Goal: Task Accomplishment & Management: Manage account settings

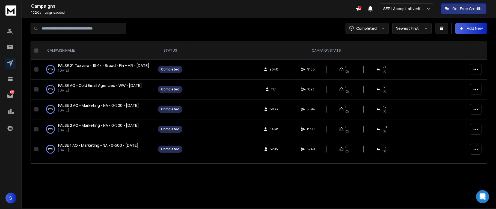
click at [112, 74] on div "FALSE 21 Taxvera - 15-1k - Broad - Fin + HR - [DATE] [DATE]" at bounding box center [103, 69] width 91 height 13
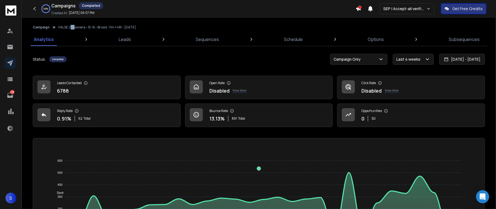
drag, startPoint x: 69, startPoint y: 27, endPoint x: 74, endPoint y: 26, distance: 5.0
click at [74, 26] on p "FALSE 21 Taxvera - 15-1k - Broad - Fin + HR - [DATE]" at bounding box center [96, 27] width 77 height 4
click at [73, 26] on p "FALSE 21 Taxvera - 15-1k - Broad - Fin + HR - [DATE]" at bounding box center [96, 27] width 77 height 4
drag, startPoint x: 68, startPoint y: 27, endPoint x: 144, endPoint y: 26, distance: 76.4
click at [144, 26] on div "Campaign FALSE 21 Taxvera - 15-1k - Broad - Fin + HR - 06.26.2025" at bounding box center [259, 27] width 452 height 4
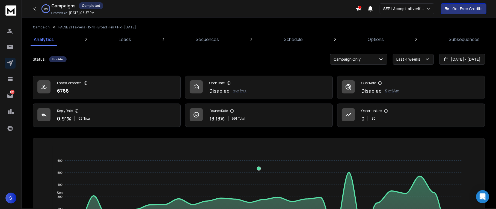
copy p "21 Taxvera - 15-1k - Broad - Fin + HR - 06.26.2025"
click at [396, 62] on button "Last 4 weeks" at bounding box center [412, 59] width 41 height 11
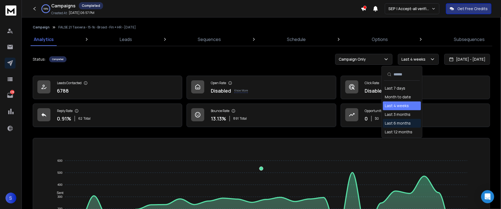
click at [413, 123] on div "Last 6 months" at bounding box center [402, 123] width 38 height 9
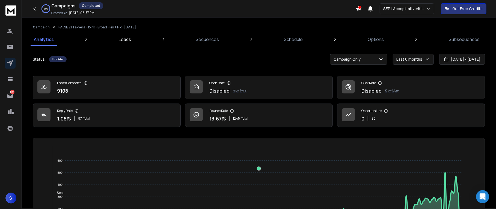
click at [131, 38] on link "Leads" at bounding box center [124, 39] width 19 height 13
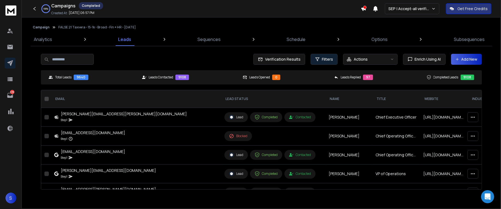
click at [318, 61] on polygon "button" at bounding box center [318, 59] width 4 height 3
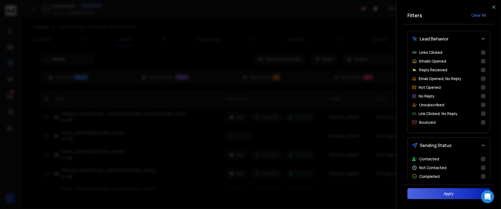
click at [481, 124] on button "Bounced" at bounding box center [483, 122] width 4 height 4
click at [454, 196] on button "Apply" at bounding box center [448, 193] width 83 height 11
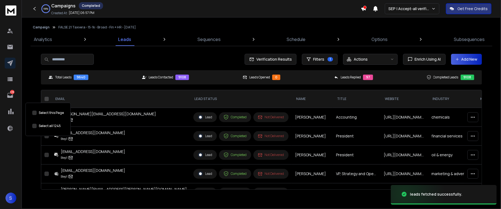
click at [33, 126] on button "Select this Page" at bounding box center [34, 126] width 4 height 4
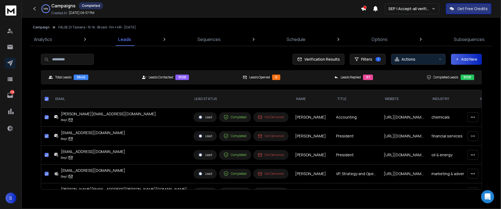
click at [431, 61] on div "Actions" at bounding box center [415, 58] width 41 height 5
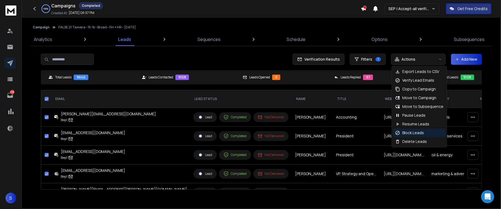
click at [413, 132] on p "Block Leads" at bounding box center [413, 132] width 22 height 5
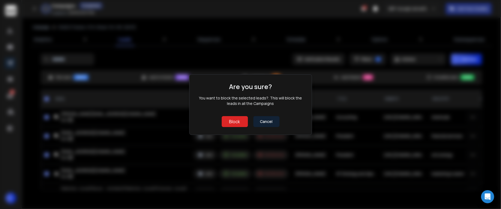
click at [236, 115] on div "Are you sure? You want to block the selected leads?. This will block the leads …" at bounding box center [250, 104] width 107 height 45
click at [236, 119] on button "Block" at bounding box center [235, 121] width 26 height 11
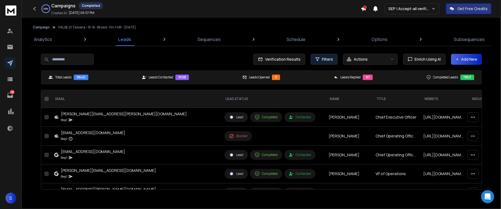
click at [326, 58] on span "Filters" at bounding box center [327, 58] width 11 height 5
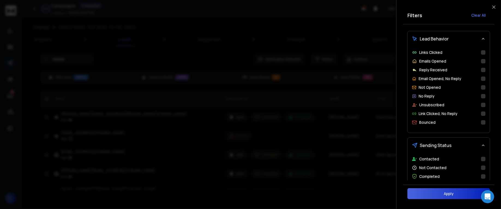
scroll to position [36, 0]
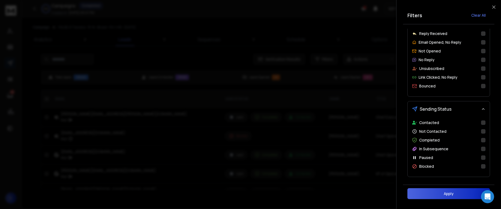
click at [481, 166] on button "Blocked" at bounding box center [483, 166] width 4 height 4
click at [465, 194] on button "Apply" at bounding box center [448, 193] width 83 height 11
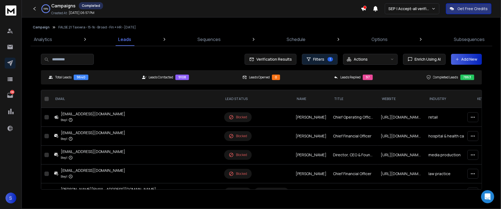
click at [325, 64] on button "Filters 1" at bounding box center [320, 59] width 36 height 11
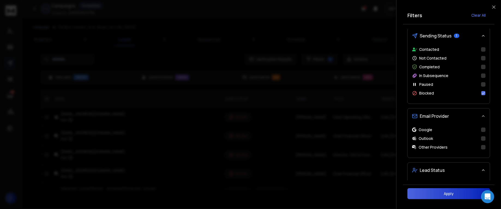
scroll to position [109, 0]
click at [309, 63] on div at bounding box center [250, 104] width 501 height 209
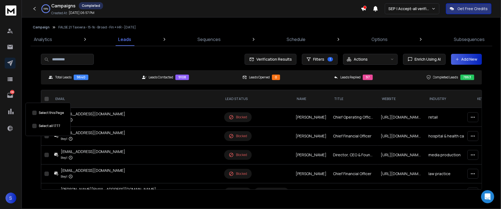
click at [33, 127] on button "Select this Page" at bounding box center [34, 126] width 4 height 4
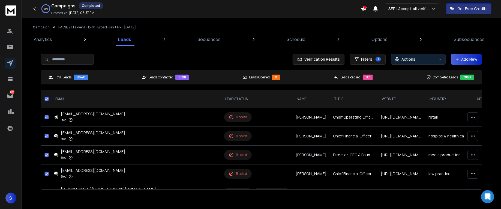
click at [422, 62] on button "Actions" at bounding box center [418, 59] width 55 height 11
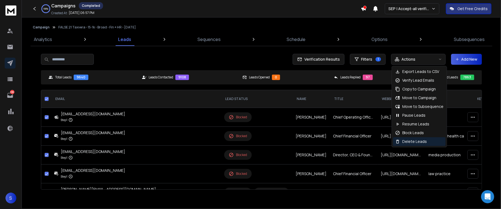
click at [416, 139] on p "Delete Leads" at bounding box center [414, 141] width 25 height 5
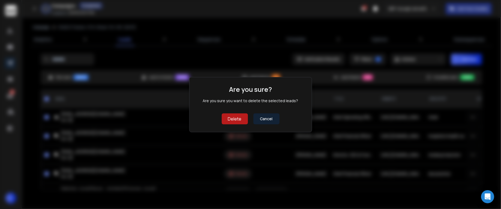
click at [238, 121] on button "Delete" at bounding box center [235, 118] width 26 height 11
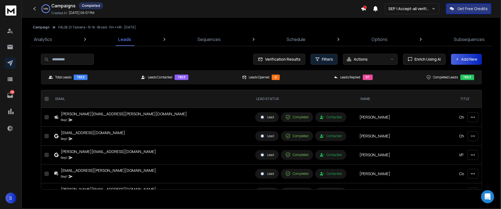
click at [322, 56] on span "Filters" at bounding box center [327, 58] width 11 height 5
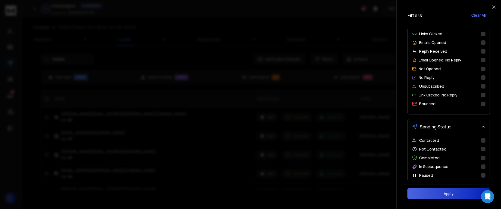
scroll to position [36, 0]
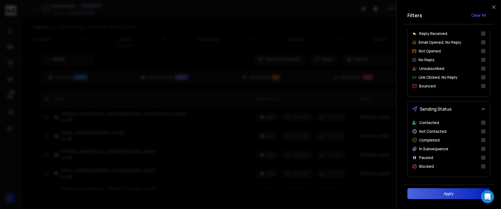
click at [480, 165] on div "Contacted Not Contacted Completed In Subsequence Paused Blocked" at bounding box center [449, 148] width 82 height 57
click at [481, 167] on button "Blocked" at bounding box center [483, 166] width 4 height 4
click at [457, 195] on button "Apply" at bounding box center [448, 193] width 83 height 11
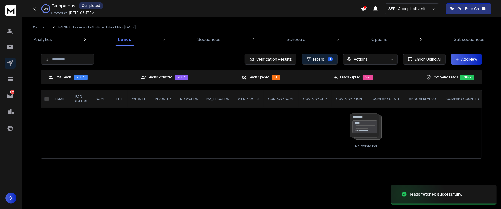
click at [316, 61] on span "Filters" at bounding box center [318, 58] width 11 height 5
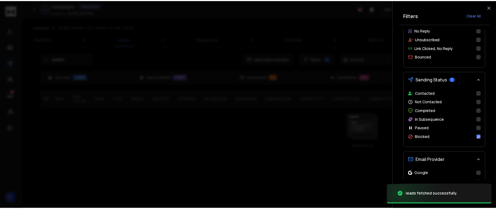
scroll to position [73, 0]
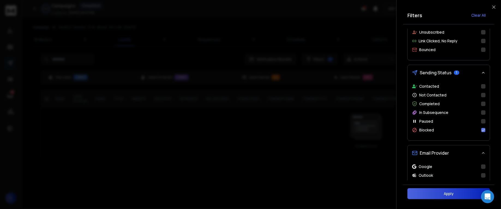
click at [481, 130] on button "Blocked" at bounding box center [483, 130] width 4 height 4
click at [481, 86] on button "Contacted" at bounding box center [483, 86] width 4 height 4
click at [451, 194] on button "Apply" at bounding box center [448, 193] width 83 height 11
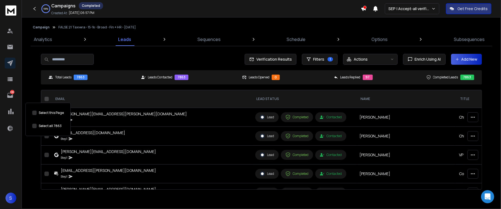
click at [36, 128] on div "Select all 7863" at bounding box center [48, 125] width 32 height 11
click at [35, 125] on button "Select this Page" at bounding box center [34, 126] width 4 height 4
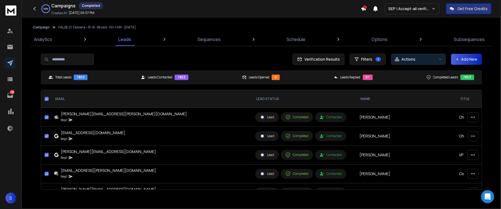
click at [419, 62] on button "Actions" at bounding box center [418, 59] width 55 height 11
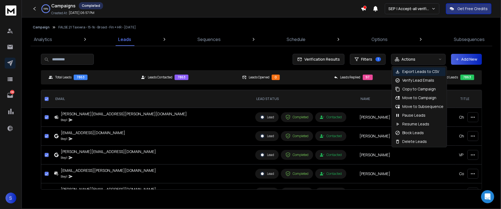
click at [419, 71] on p "Export Leads to CSV" at bounding box center [420, 71] width 37 height 5
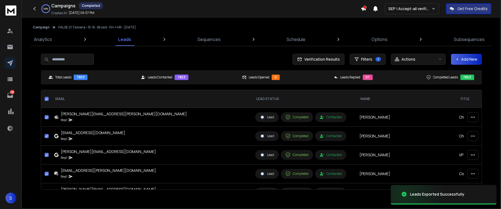
click at [15, 68] on div at bounding box center [11, 64] width 13 height 13
click at [13, 62] on icon at bounding box center [10, 63] width 7 height 7
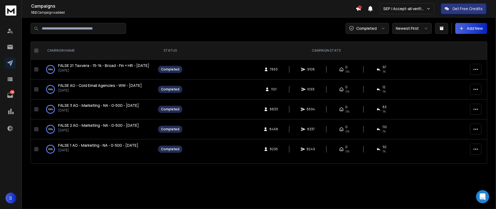
click at [473, 70] on icon "button" at bounding box center [475, 69] width 4 height 1
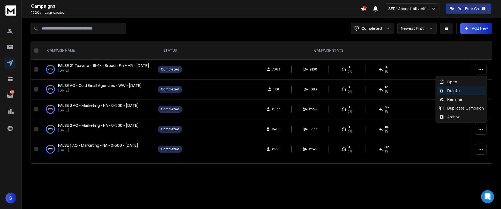
click at [465, 88] on div "Delete" at bounding box center [461, 90] width 49 height 9
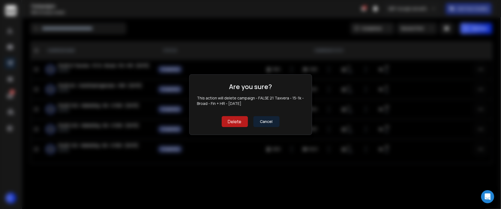
click at [230, 121] on button "Delete" at bounding box center [235, 121] width 26 height 11
